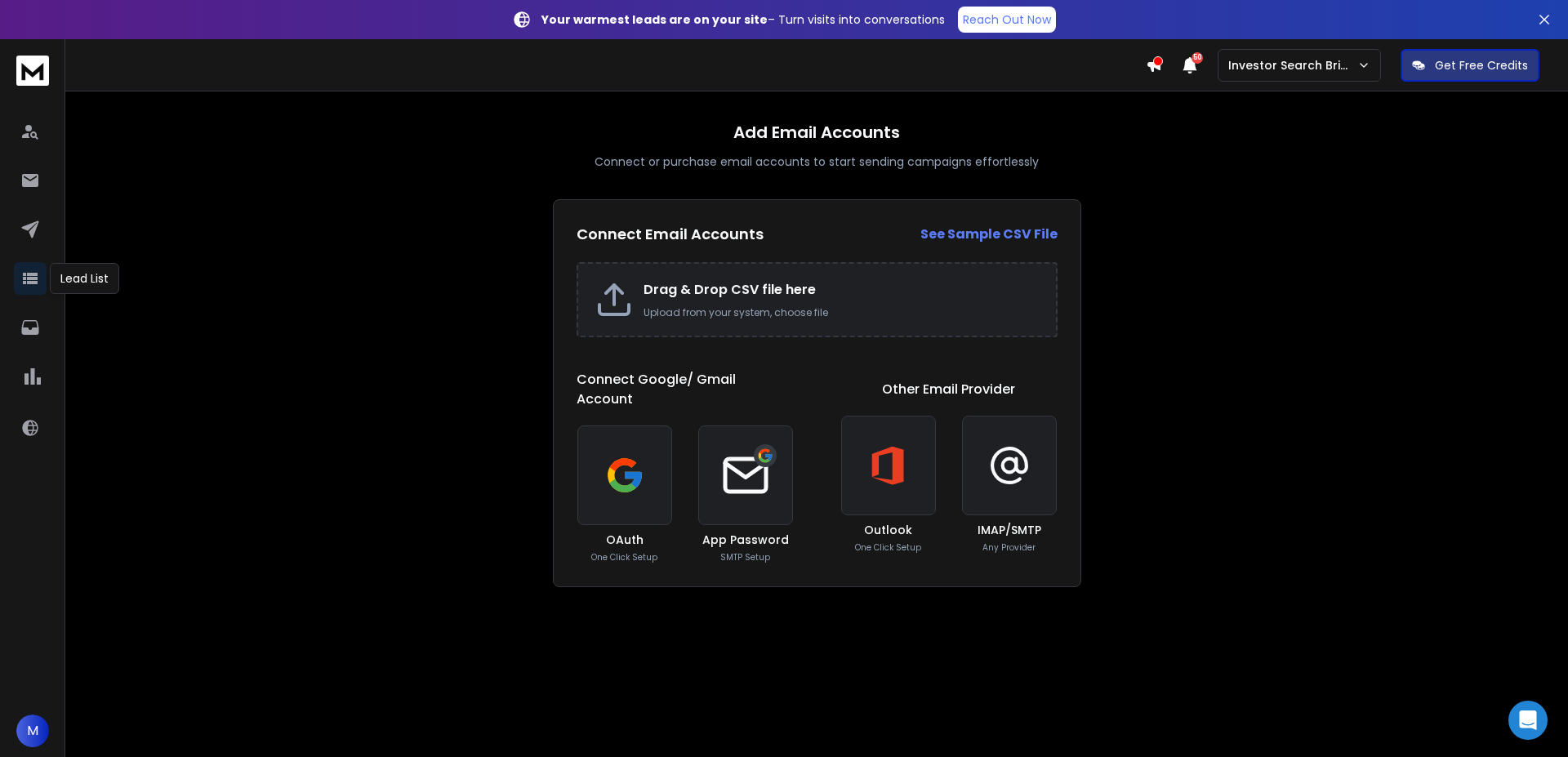
click at [23, 285] on icon at bounding box center [30, 278] width 19 height 19
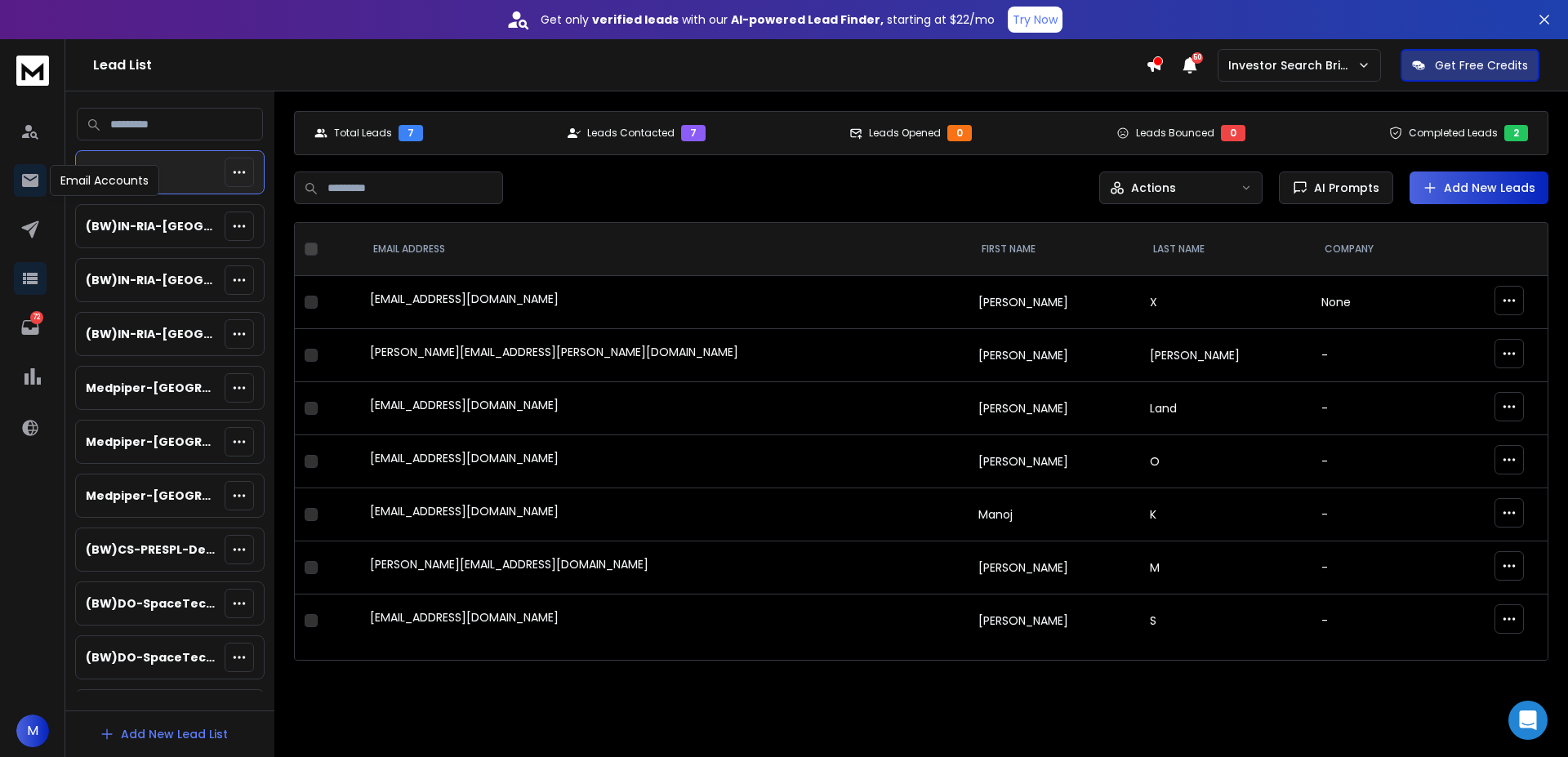
click at [33, 191] on link at bounding box center [30, 181] width 33 height 33
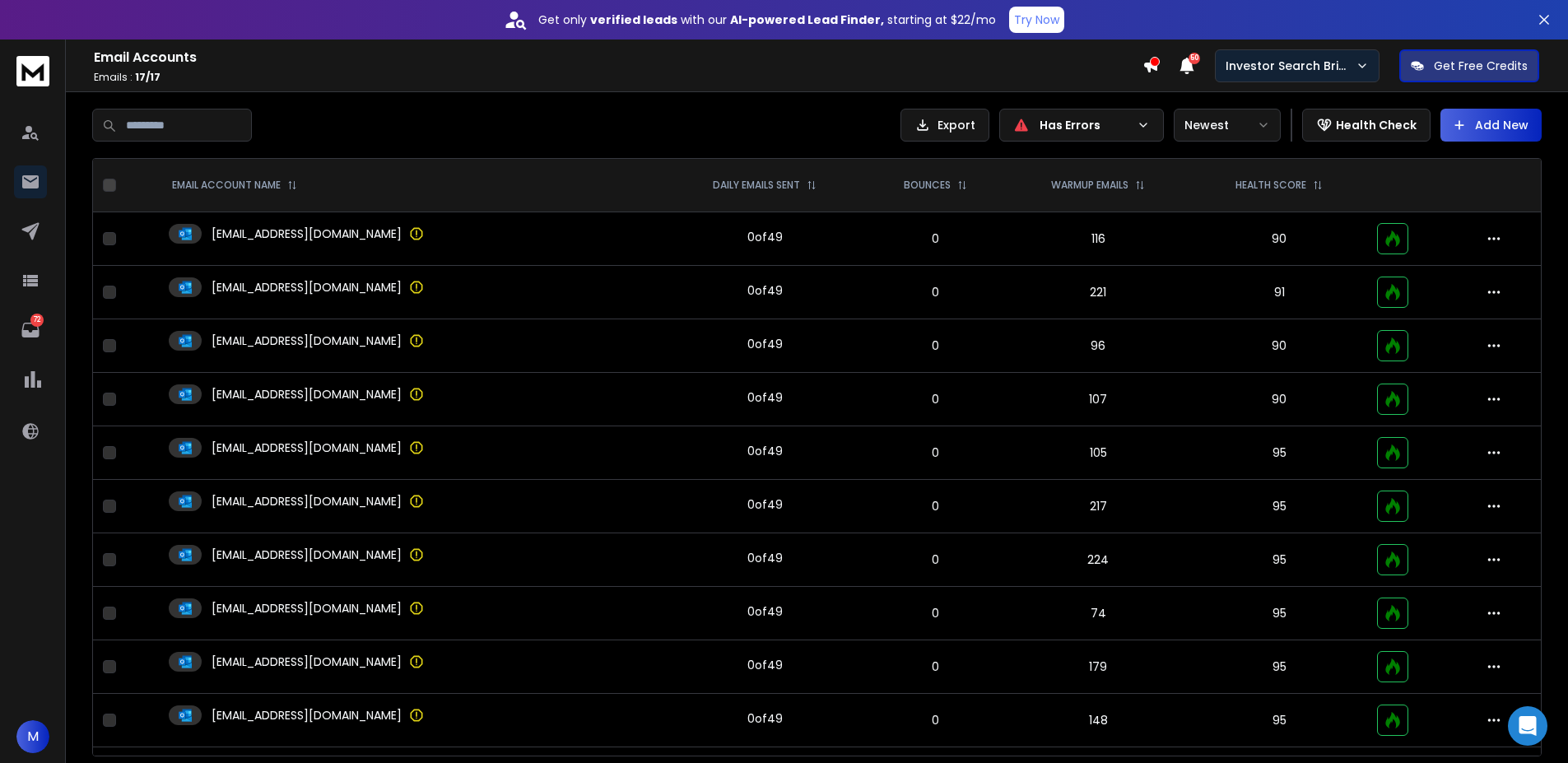
click at [1269, 71] on p "Investor Search Brillwood" at bounding box center [1291, 65] width 130 height 16
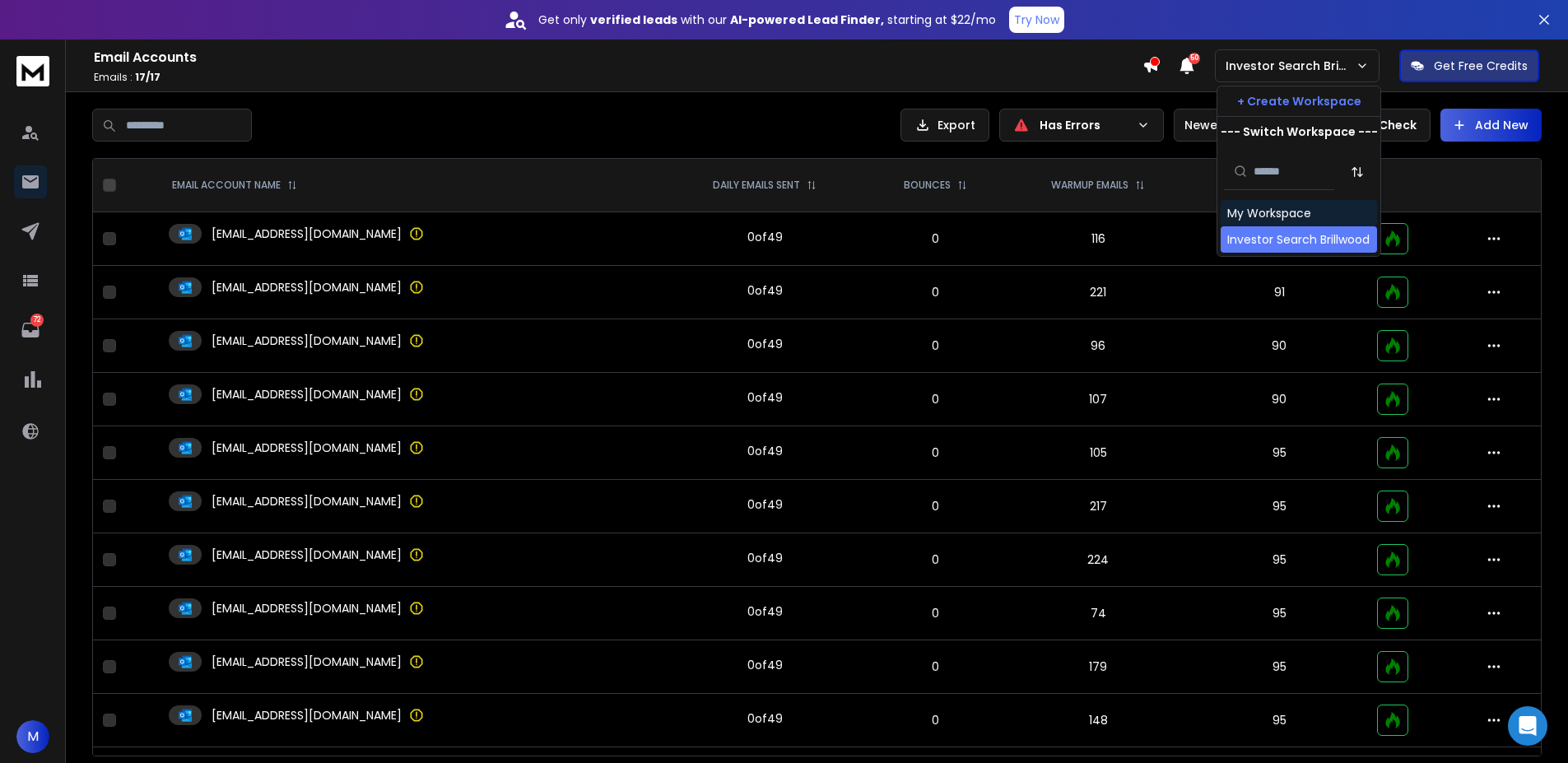
click at [860, 136] on div at bounding box center [492, 125] width 799 height 33
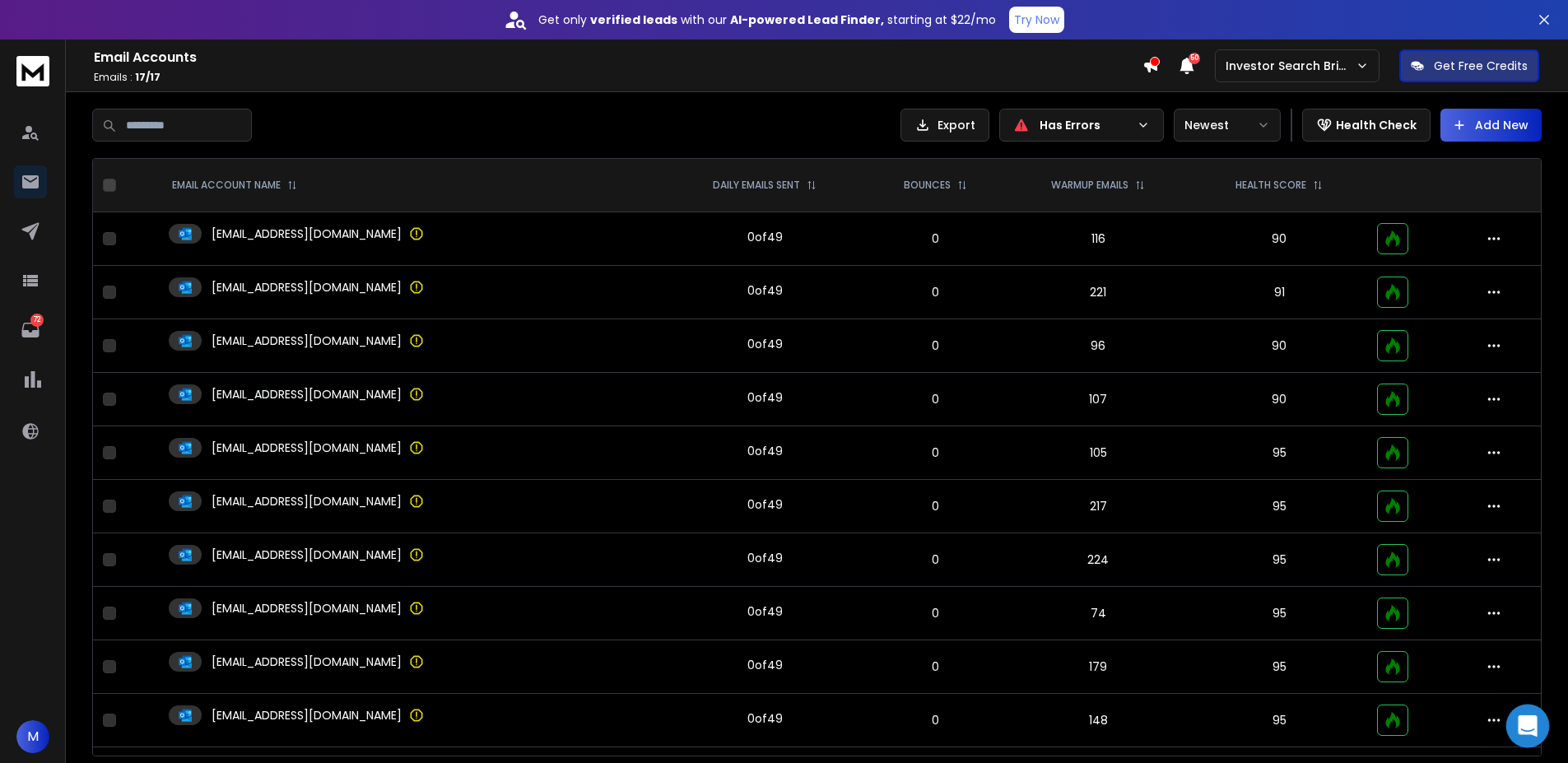
click at [1515, 729] on div "Open Intercom Messenger" at bounding box center [1528, 726] width 44 height 44
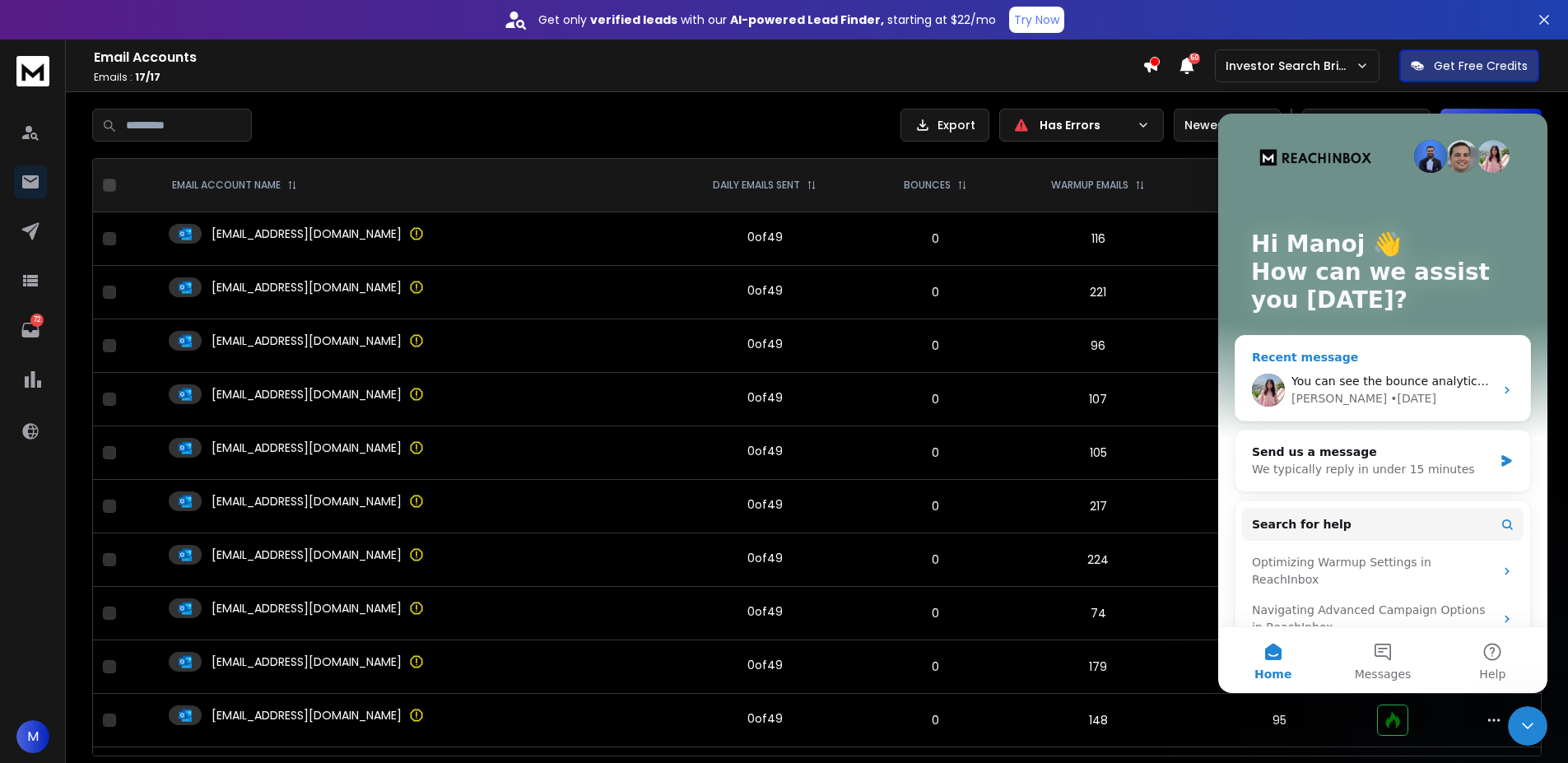
click at [1392, 392] on div "[PERSON_NAME] • [DATE]" at bounding box center [1392, 398] width 203 height 17
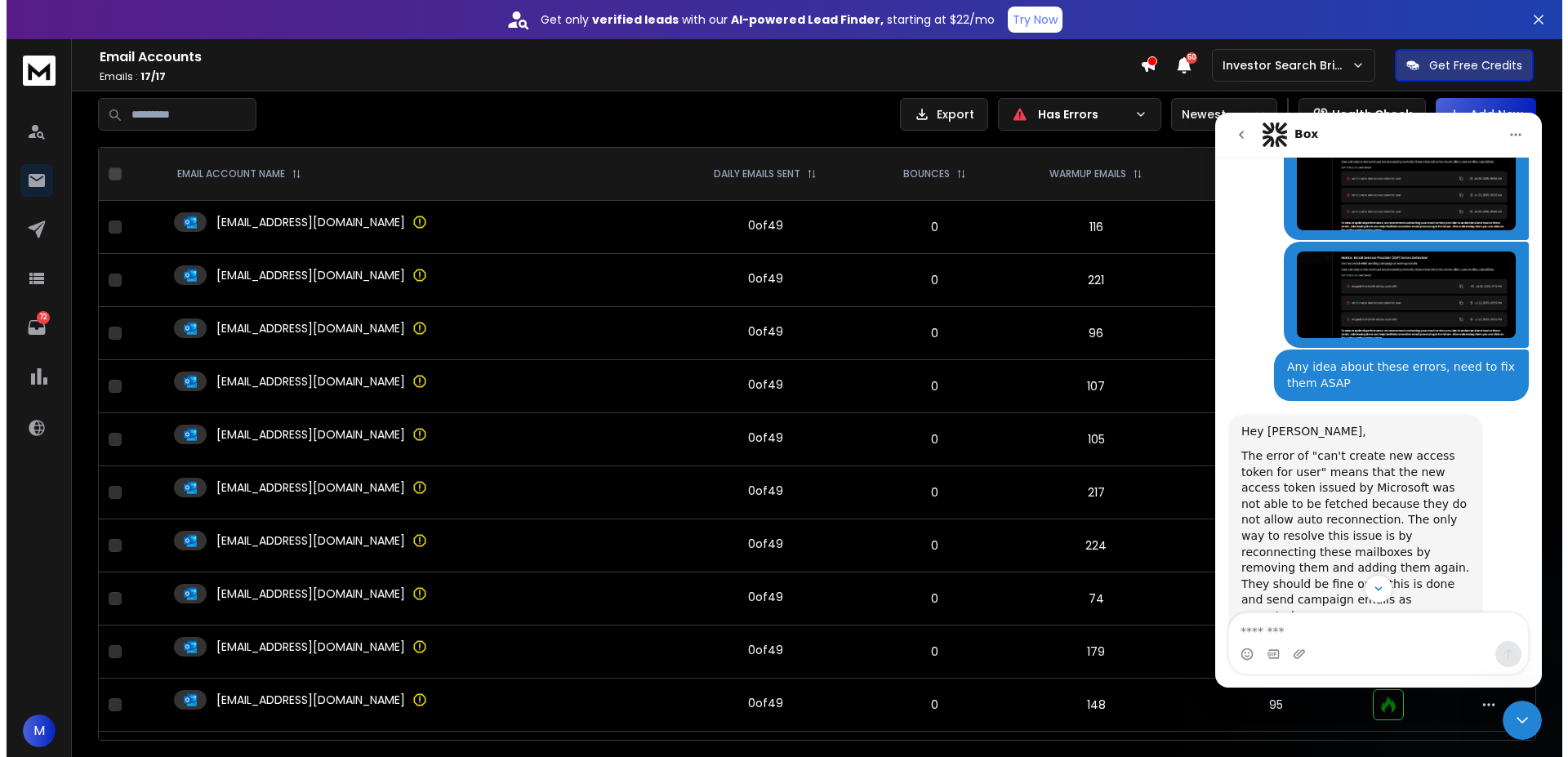
scroll to position [387, 0]
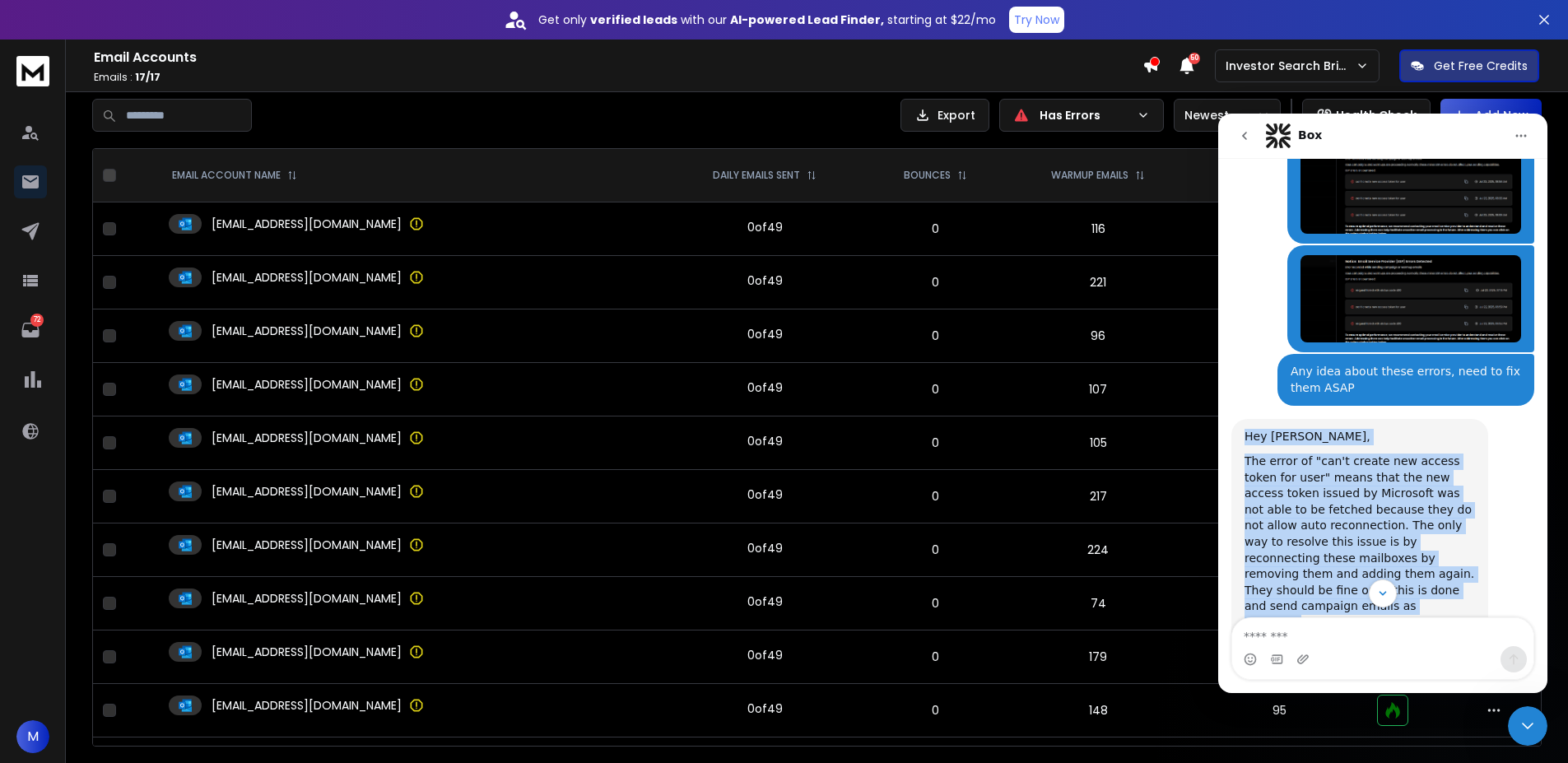
drag, startPoint x: 1248, startPoint y: 402, endPoint x: 1427, endPoint y: 558, distance: 237.4
click at [1427, 558] on div "Hey [PERSON_NAME], The error of "can't create new access token for user" means …" at bounding box center [1360, 613] width 231 height 368
copy div "Hey [PERSON_NAME], The error of "can't create new access token for user" means …"
click at [1427, 558] on div "The error of "can't create new access token for user" means that the new access…" at bounding box center [1360, 542] width 231 height 177
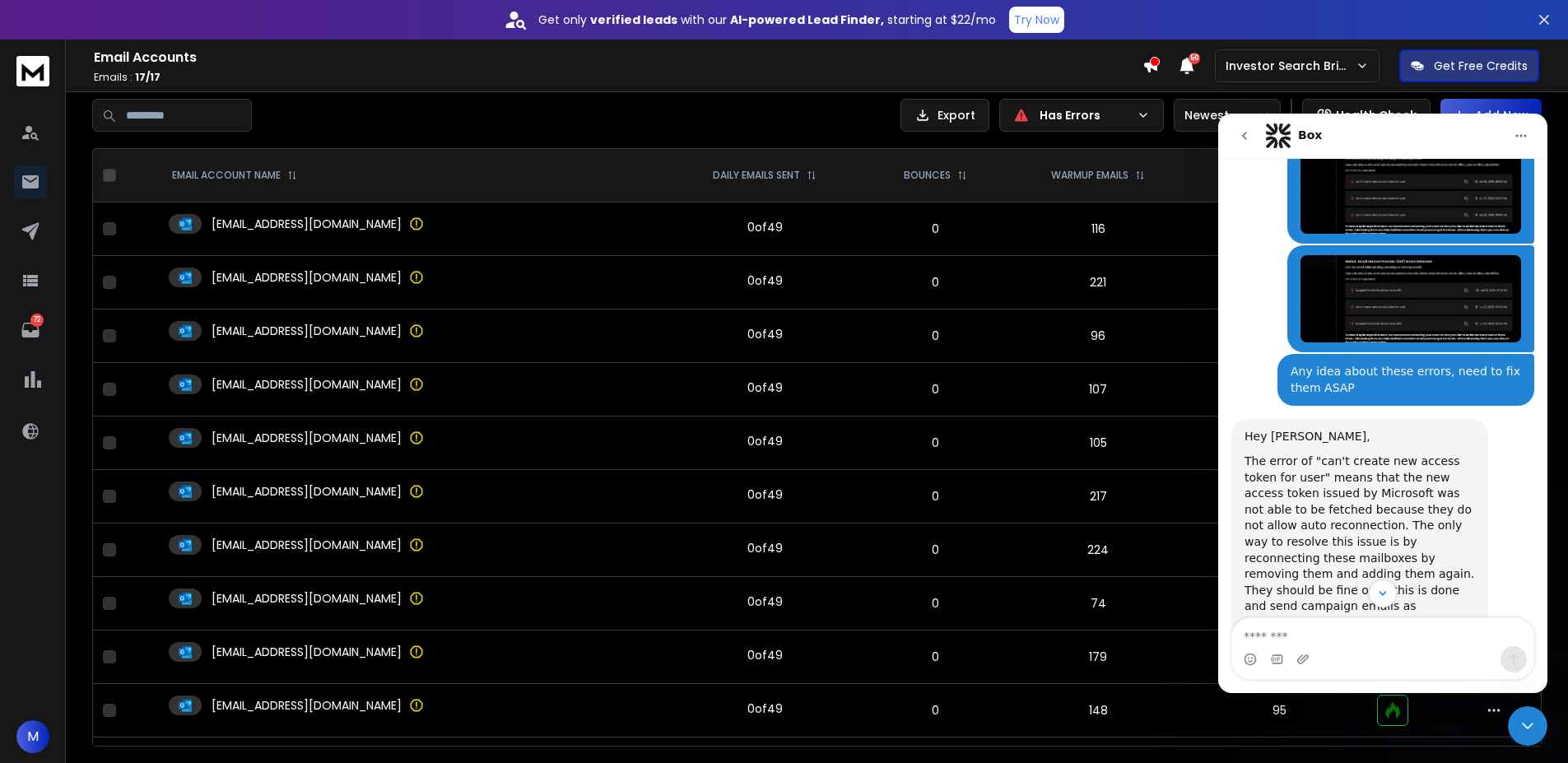
click at [359, 322] on div "[EMAIL_ADDRESS][DOMAIN_NAME]" at bounding box center [411, 331] width 486 height 19
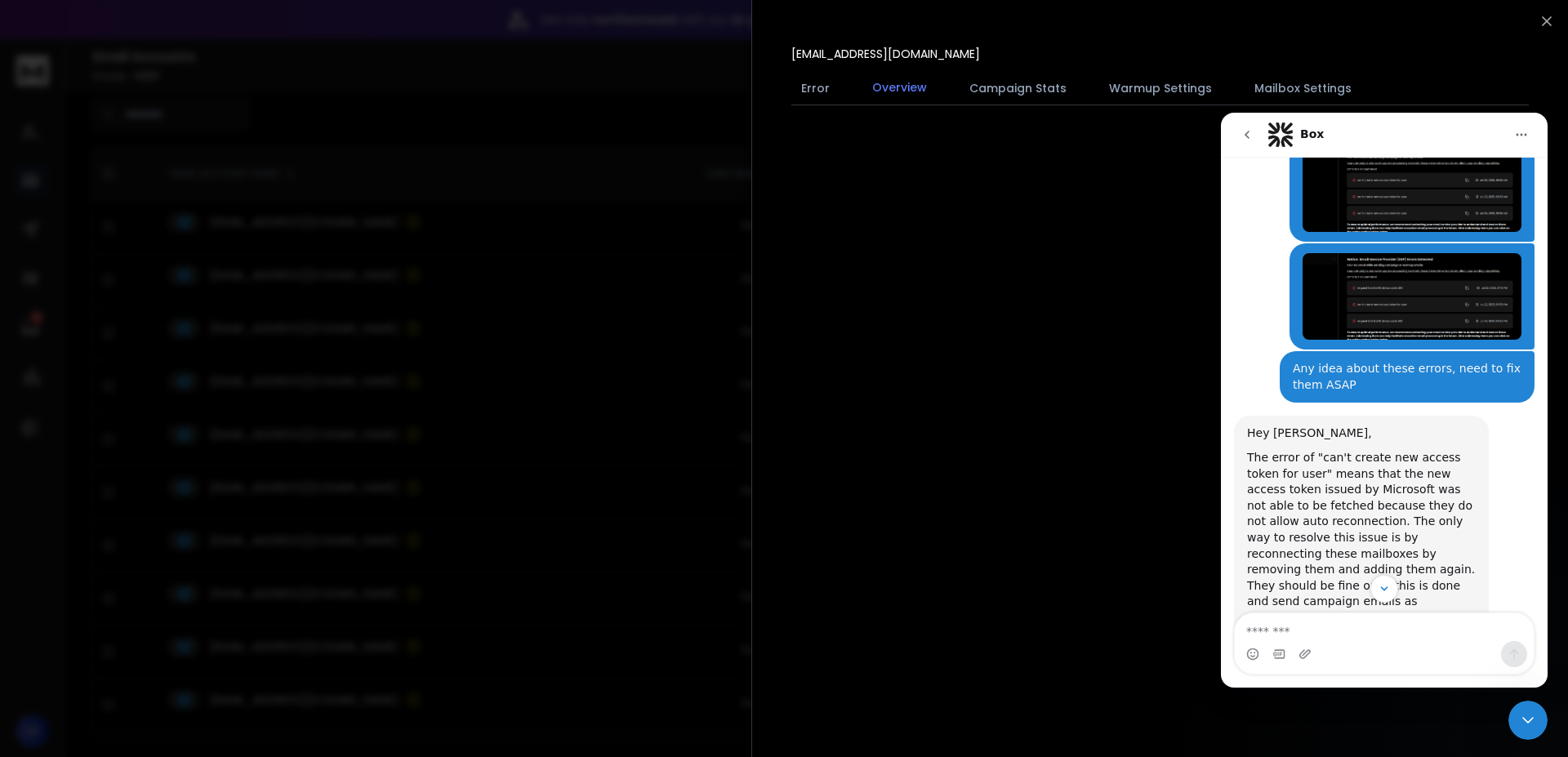
click at [432, 419] on div at bounding box center [784, 378] width 1568 height 757
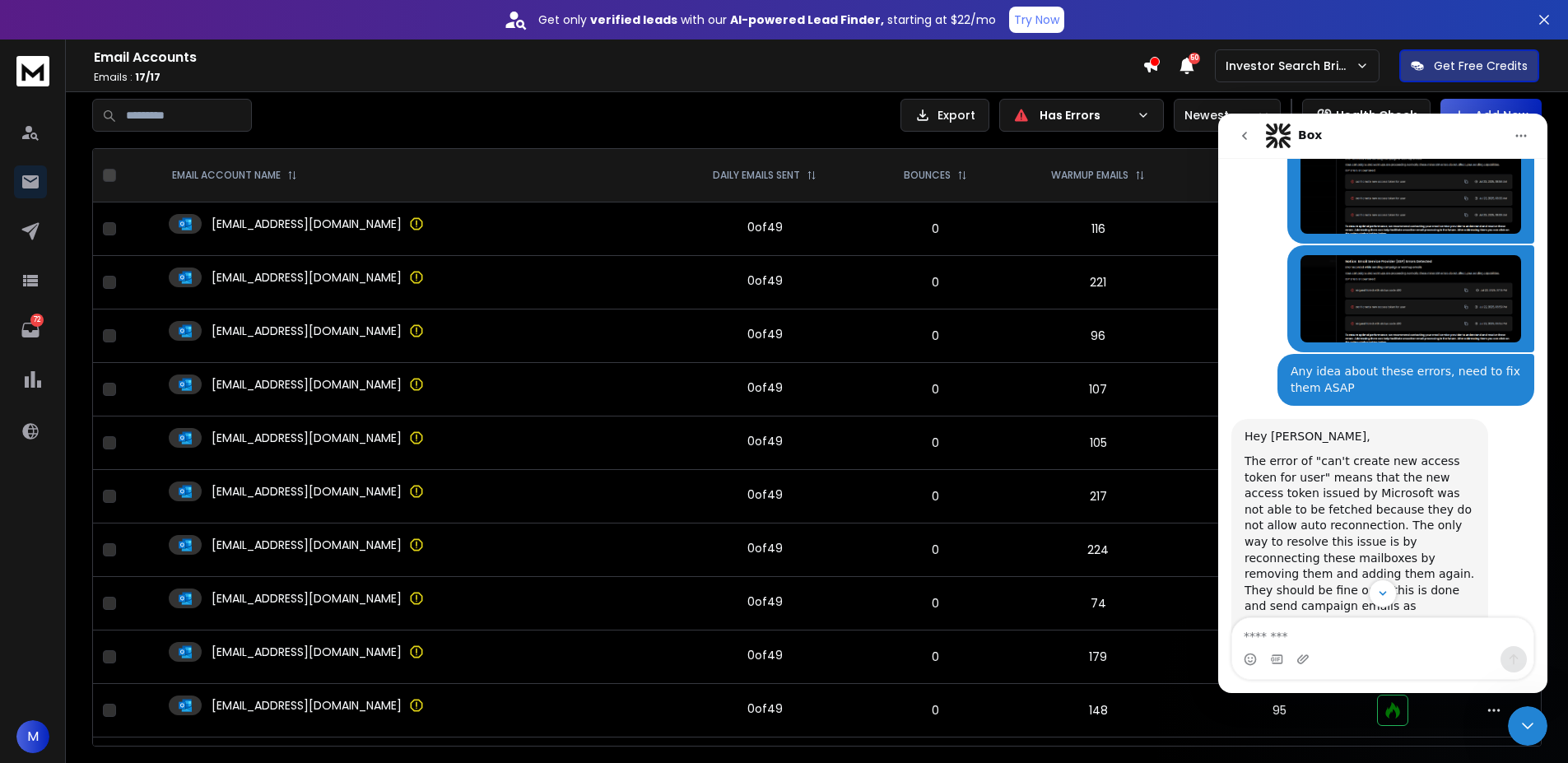
click at [338, 373] on td "[EMAIL_ADDRESS][DOMAIN_NAME]" at bounding box center [411, 389] width 505 height 53
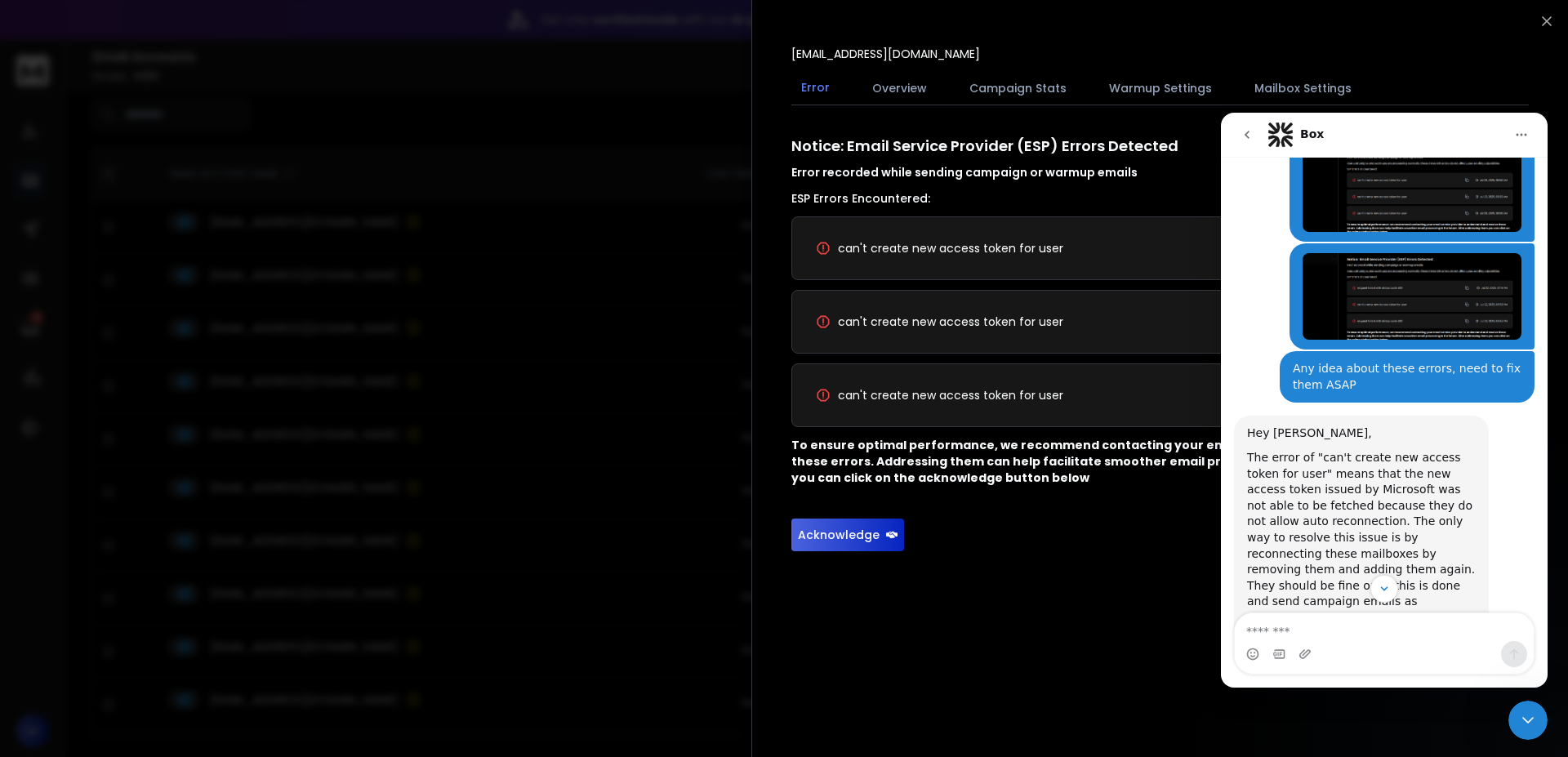
click at [1538, 706] on div "Close Intercom Messenger" at bounding box center [1528, 719] width 39 height 39
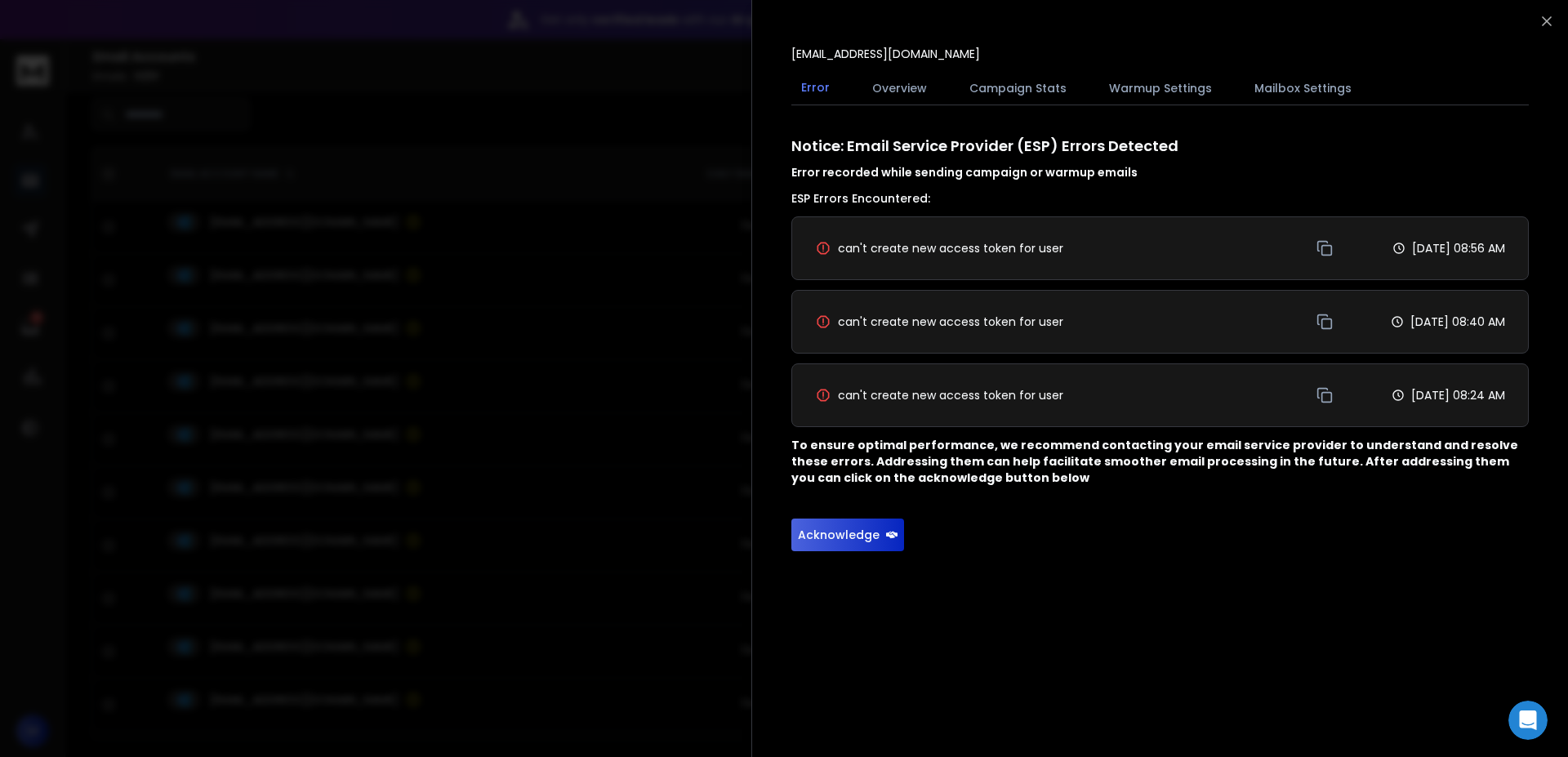
scroll to position [2479, 0]
click at [1535, 709] on div "Open Intercom Messenger" at bounding box center [1529, 720] width 54 height 54
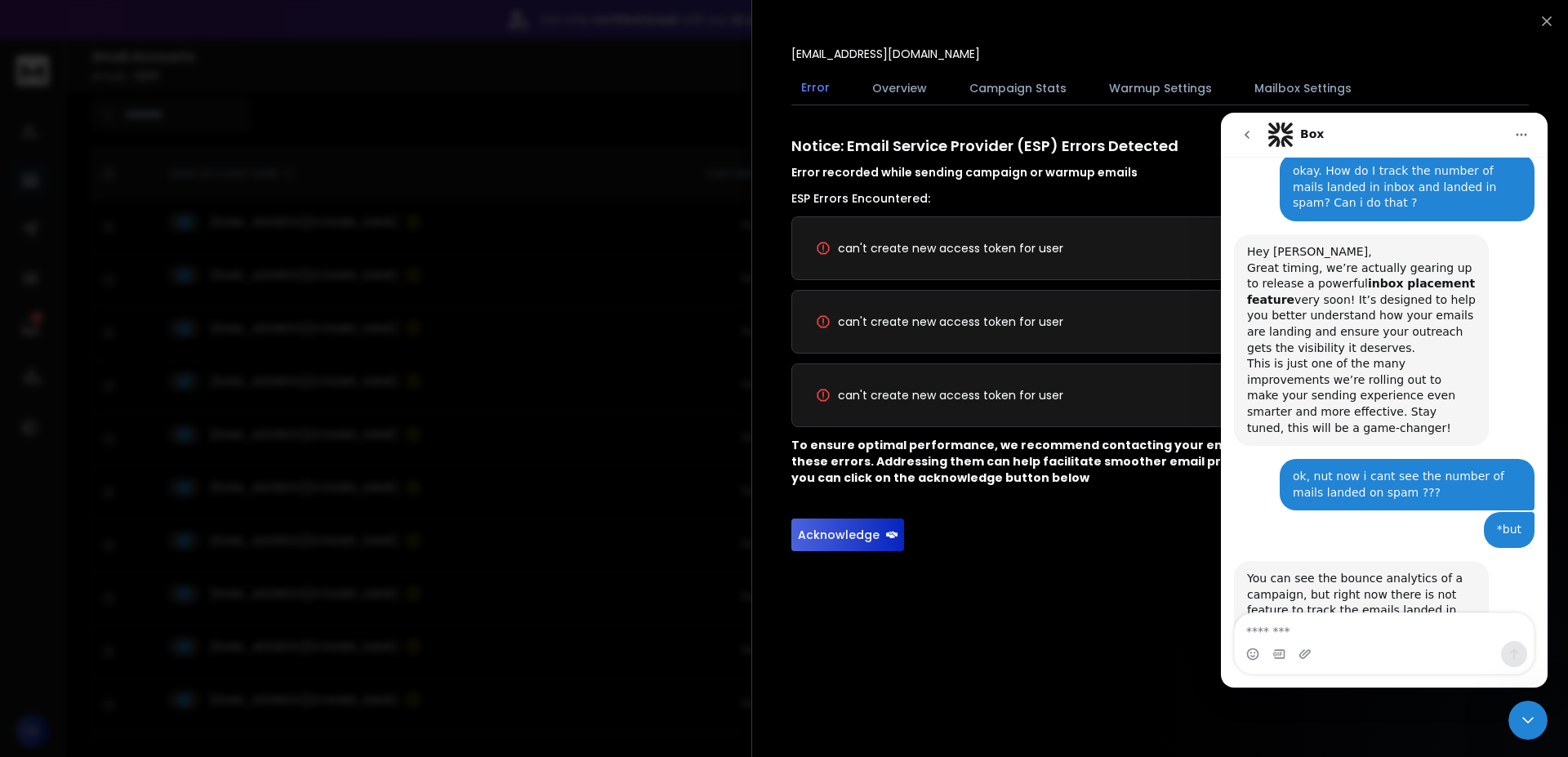
click at [1436, 655] on div "Intercom messenger" at bounding box center [1384, 653] width 299 height 26
click at [1333, 626] on textarea "Message…" at bounding box center [1384, 627] width 299 height 28
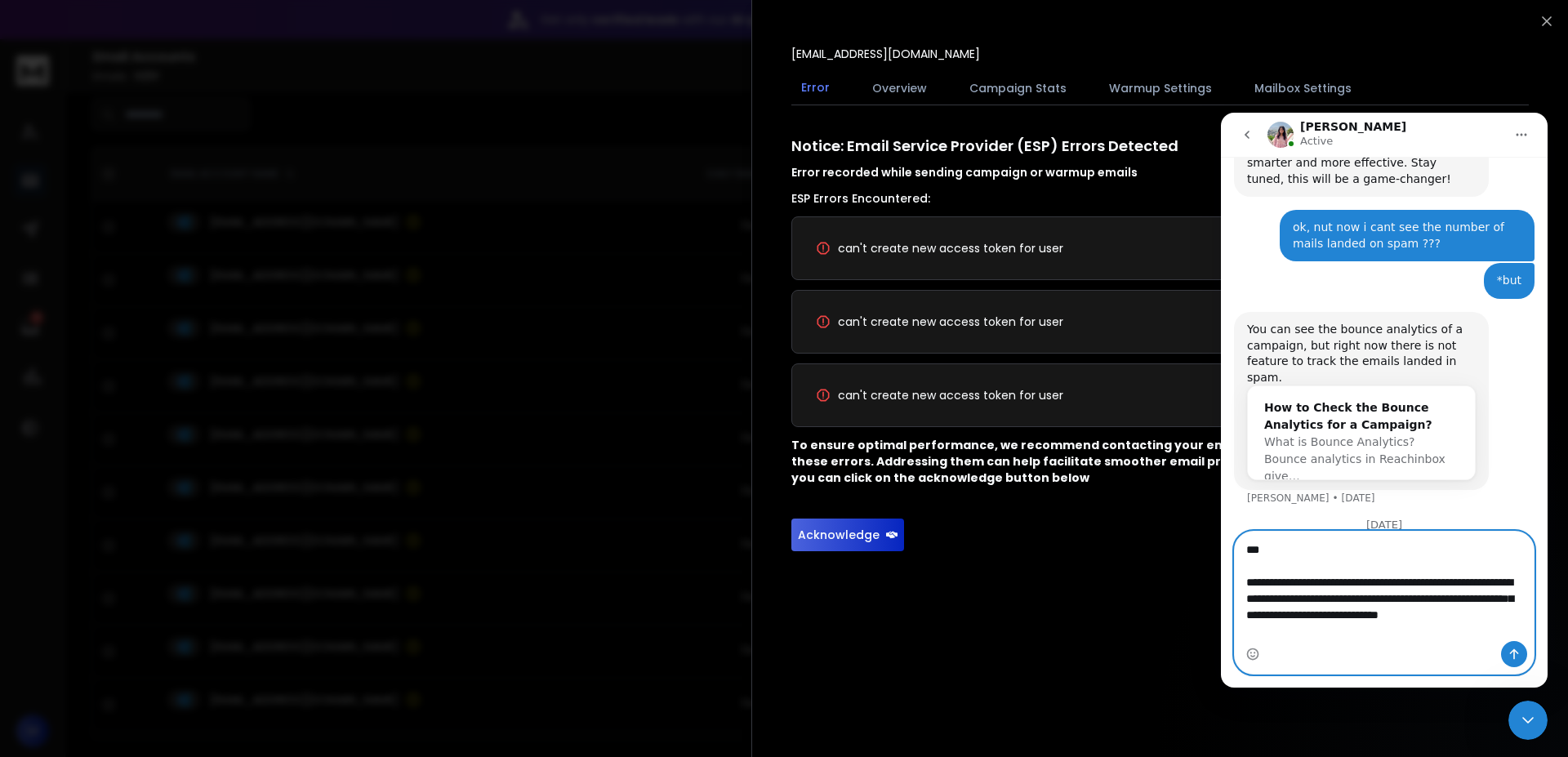
scroll to position [2744, 0]
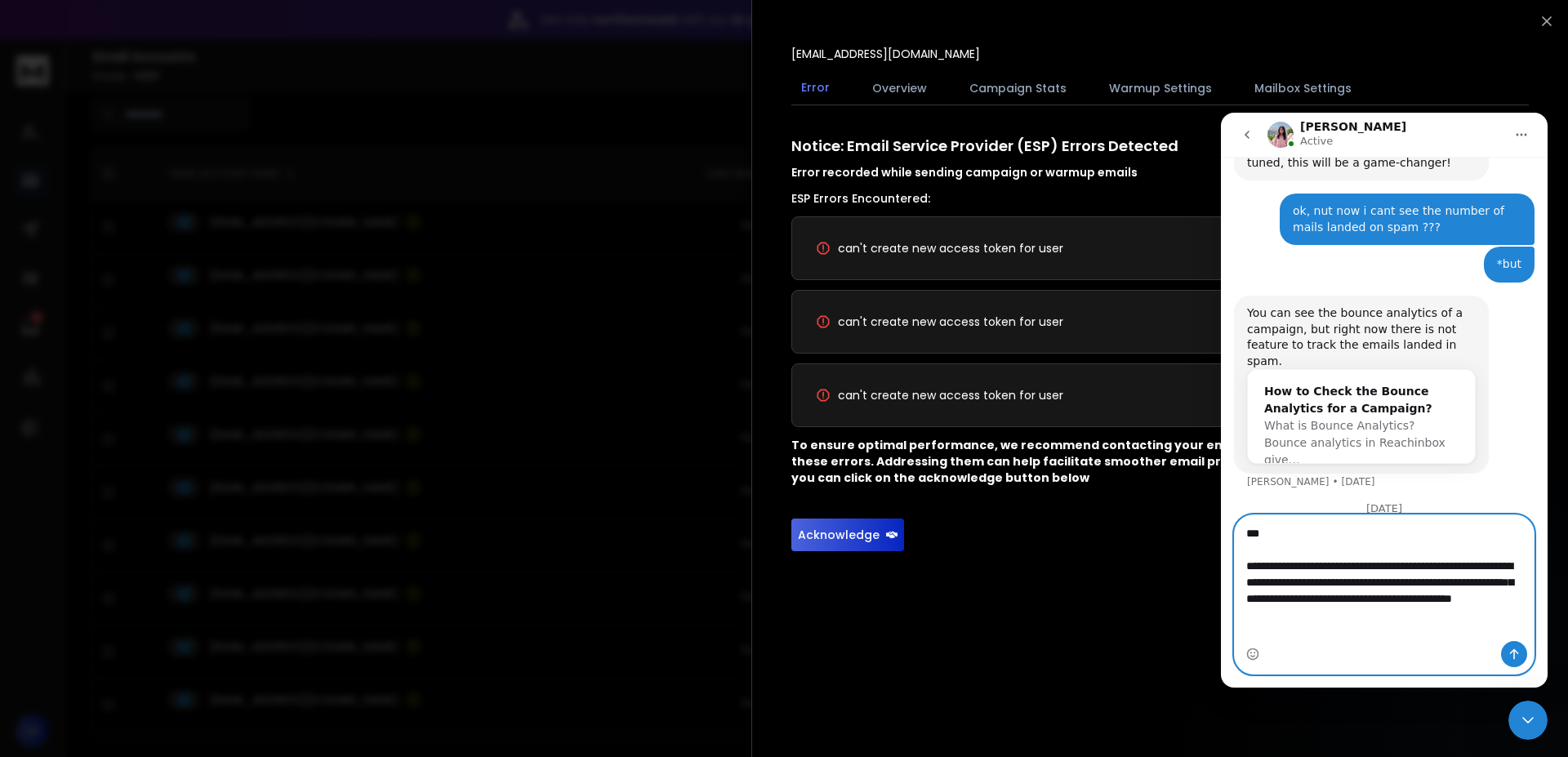
type textarea "**********"
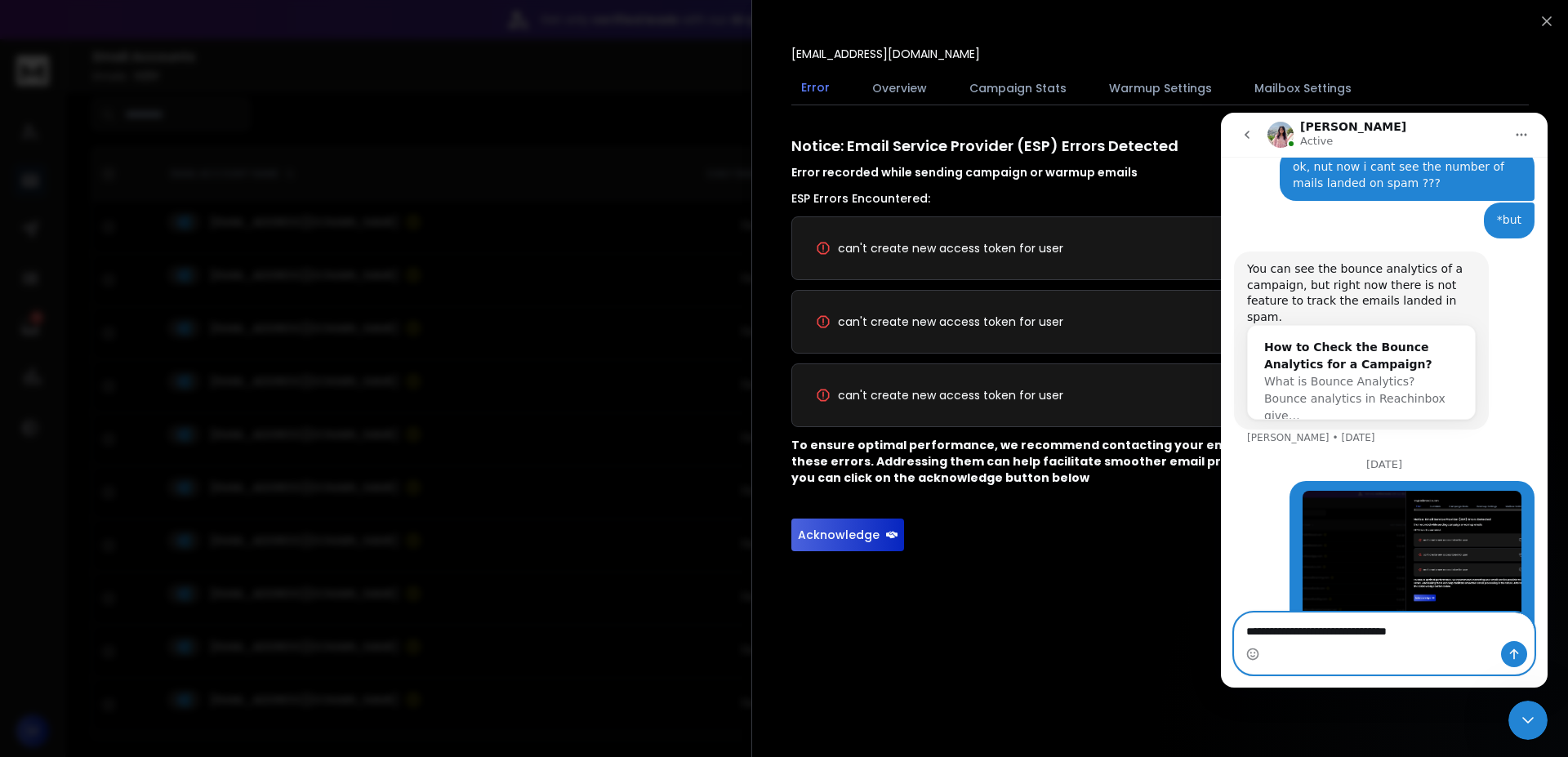
scroll to position [2805, 0]
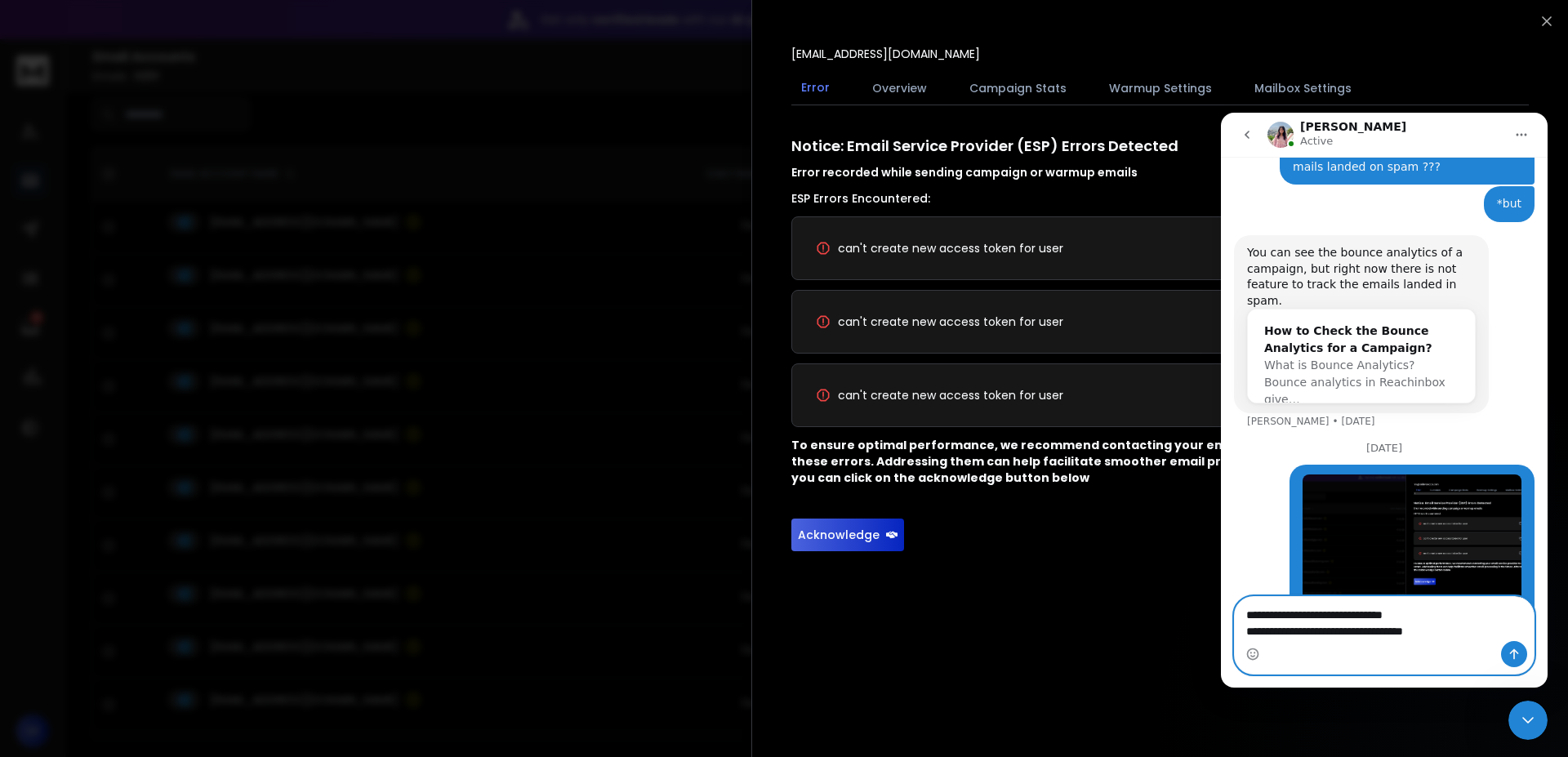
type textarea "**********"
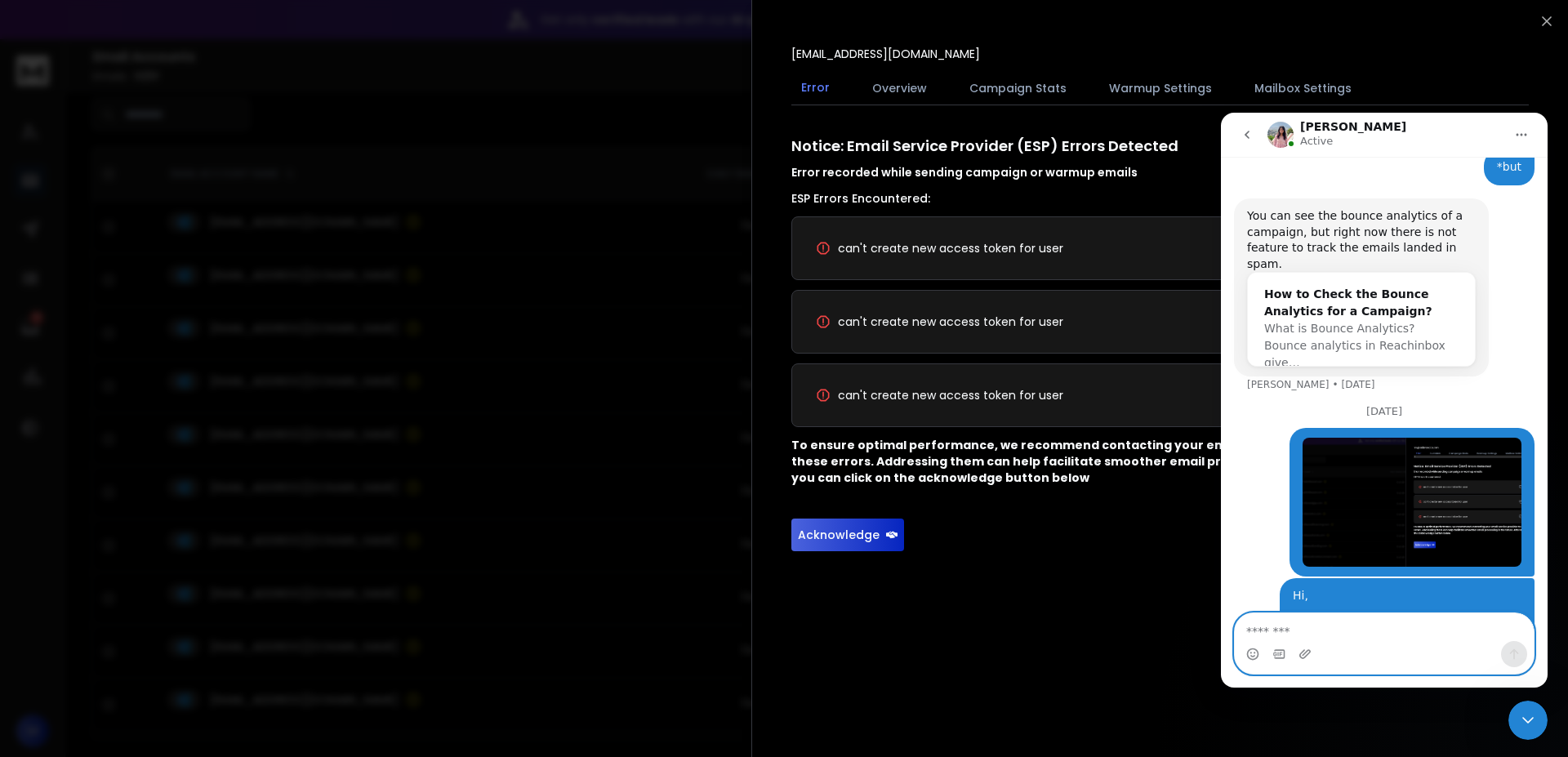
paste textarea "**********"
type textarea "**********"
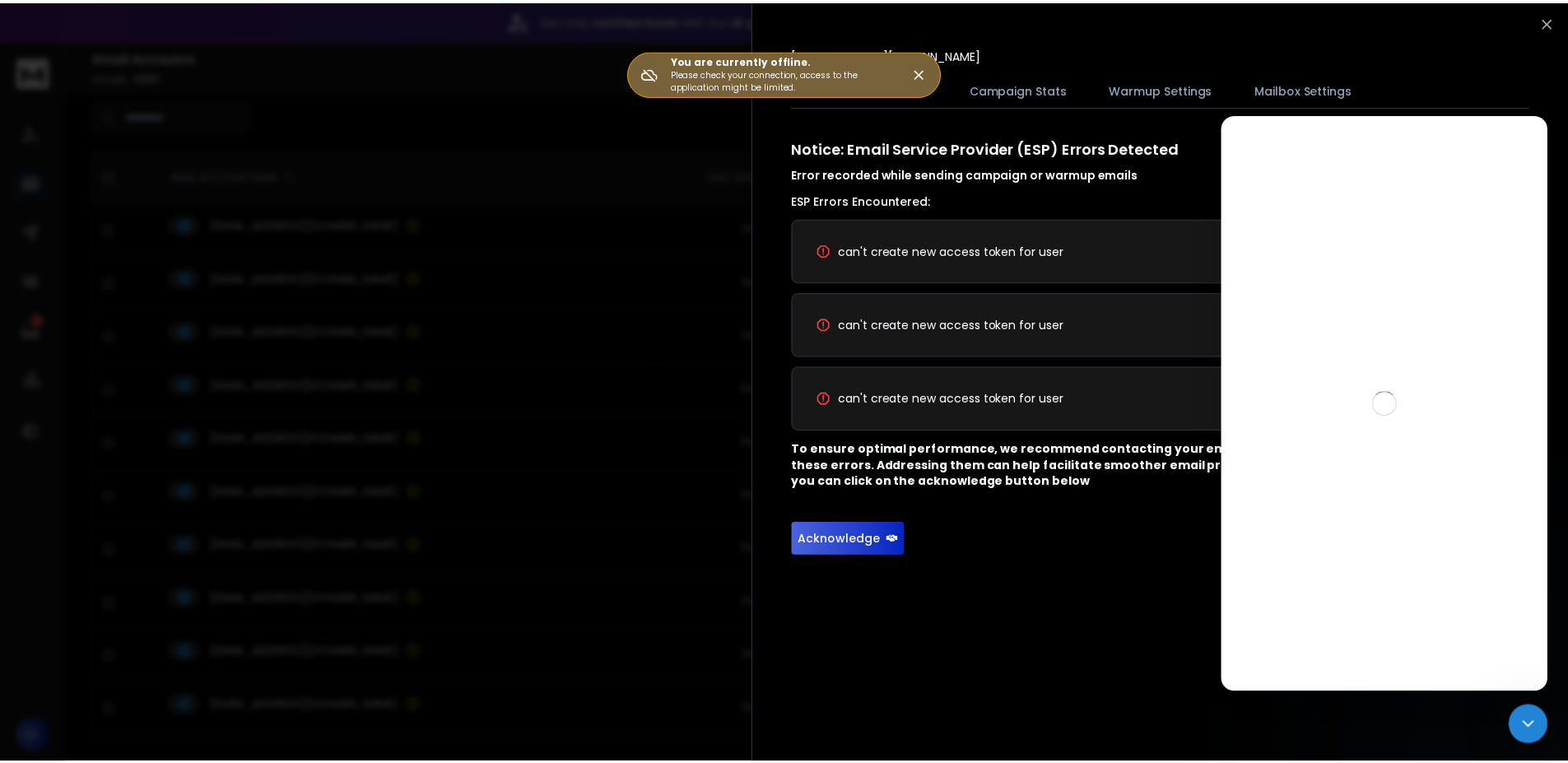
scroll to position [0, 0]
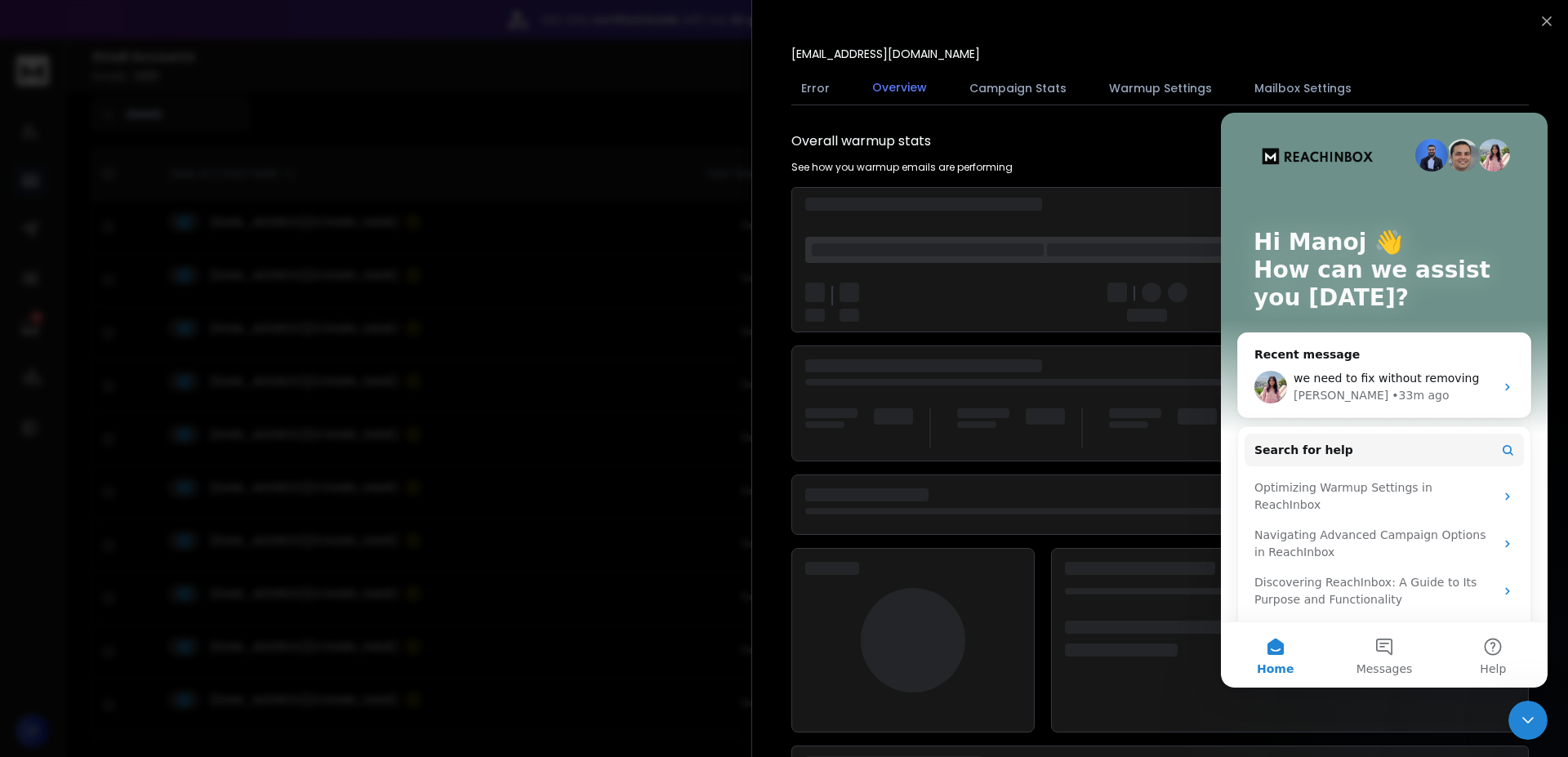
click at [630, 570] on div at bounding box center [784, 378] width 1568 height 757
